Goal: Task Accomplishment & Management: Use online tool/utility

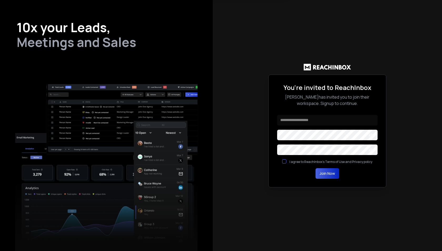
click at [285, 162] on button "I agree to ReachInbox's Terms of Use and Privacy policy" at bounding box center [284, 161] width 4 height 4
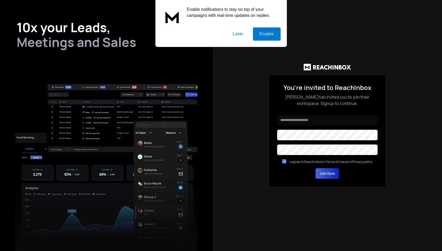
click at [240, 35] on button "Later" at bounding box center [238, 33] width 24 height 13
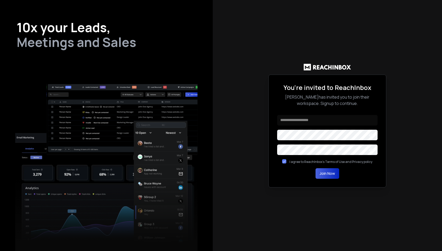
click at [295, 128] on form "**********" at bounding box center [327, 147] width 101 height 64
click at [248, 140] on div "**********" at bounding box center [328, 125] width 230 height 251
click at [249, 140] on div "**********" at bounding box center [328, 125] width 230 height 251
click at [333, 174] on button "Join Now" at bounding box center [328, 173] width 24 height 11
drag, startPoint x: 389, startPoint y: 138, endPoint x: 365, endPoint y: 137, distance: 24.5
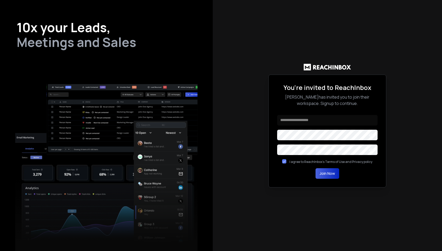
click at [389, 138] on div "**********" at bounding box center [328, 125] width 230 height 251
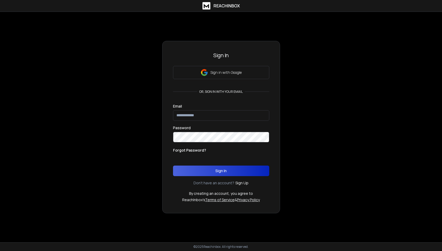
type input "**********"
click at [205, 167] on button "Sign In" at bounding box center [221, 170] width 96 height 11
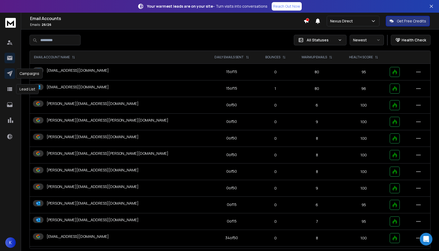
click at [8, 77] on link at bounding box center [9, 73] width 11 height 11
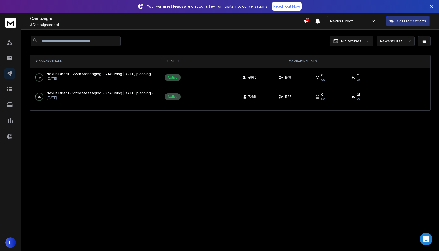
click at [208, 80] on div "4960 1819 0 0% 23 2 %" at bounding box center [303, 77] width 232 height 8
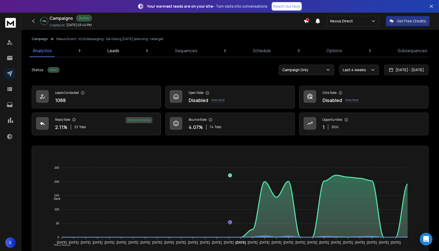
click at [115, 51] on p "Leads" at bounding box center [113, 50] width 12 height 6
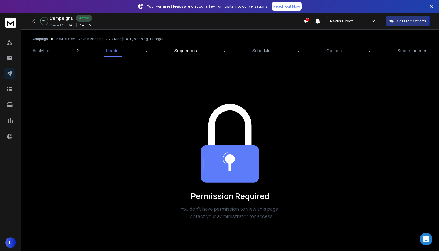
click at [198, 50] on link "Sequences" at bounding box center [185, 50] width 29 height 13
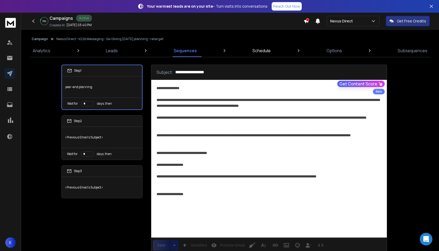
click at [258, 49] on p "Schedule" at bounding box center [261, 50] width 18 height 6
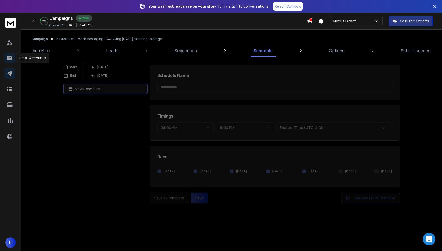
click at [9, 57] on icon at bounding box center [9, 58] width 5 height 4
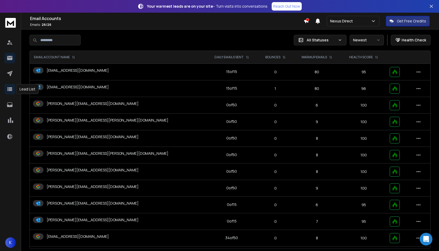
click at [12, 93] on link at bounding box center [9, 89] width 11 height 11
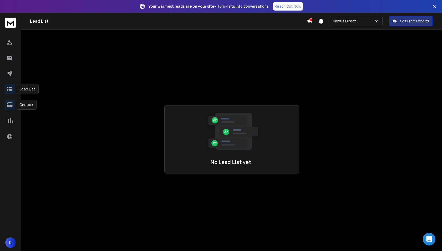
click at [13, 104] on link at bounding box center [9, 104] width 11 height 11
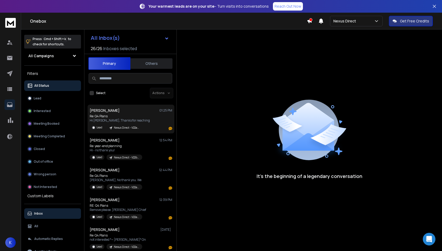
click at [144, 111] on div "Ingrid Cunyus 01:25 PM" at bounding box center [131, 110] width 83 height 5
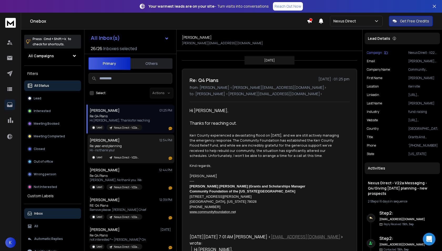
click at [139, 145] on p "Re: year-end planning" at bounding box center [116, 146] width 53 height 4
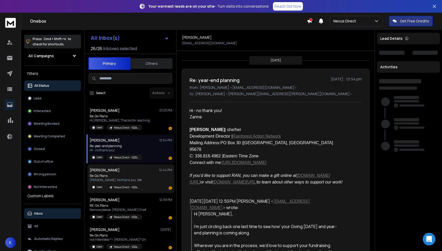
click at [131, 172] on div "Erin Loftus 12:44 PM" at bounding box center [131, 169] width 83 height 5
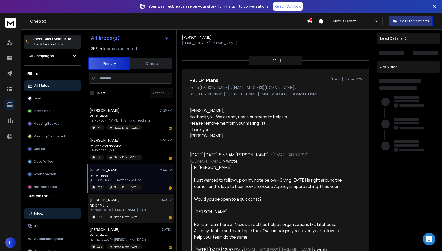
click at [130, 201] on div "Jake Adams 12:39 PM" at bounding box center [131, 199] width 83 height 5
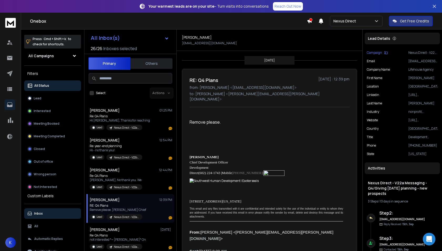
scroll to position [29, 0]
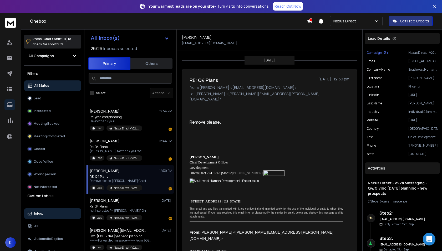
click at [130, 201] on div "Charmaine Torma 14 Sep" at bounding box center [131, 200] width 83 height 5
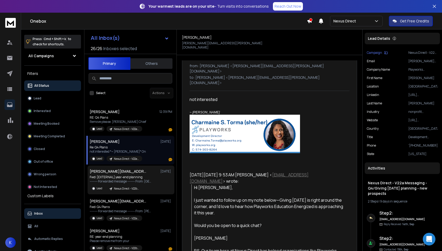
scroll to position [96, 0]
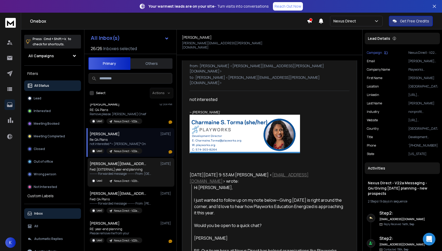
click at [131, 159] on div "chris@revboss.com 12 Sep Fwd: [EXTERNAL] year-end planning ---------- Forwarded…" at bounding box center [131, 172] width 87 height 29
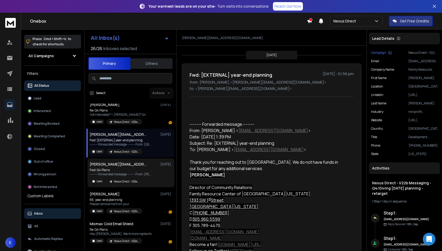
scroll to position [128, 0]
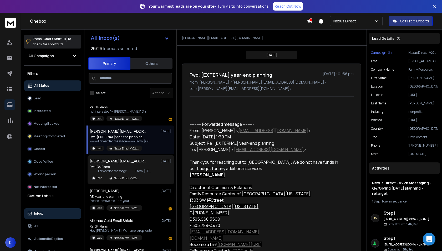
click at [129, 159] on div "chris@revboss.com 12 Sep" at bounding box center [131, 160] width 83 height 5
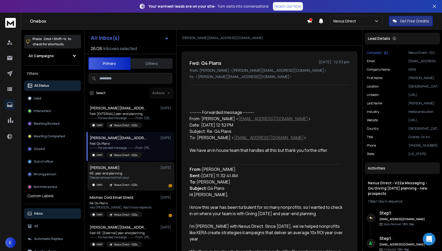
scroll to position [152, 0]
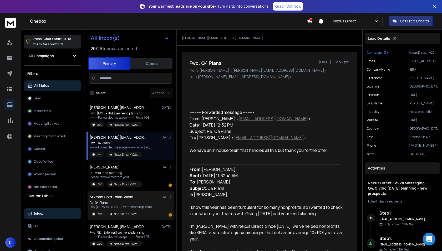
click at [108, 192] on div "Mixmax Cold Email Shield 12 Sep Re: Q4 Plans Hey Lin, Want more replies to Lead…" at bounding box center [131, 205] width 87 height 29
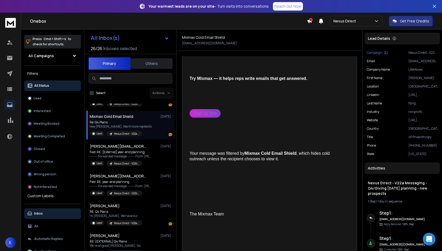
scroll to position [232, 0]
